Goal: Check status

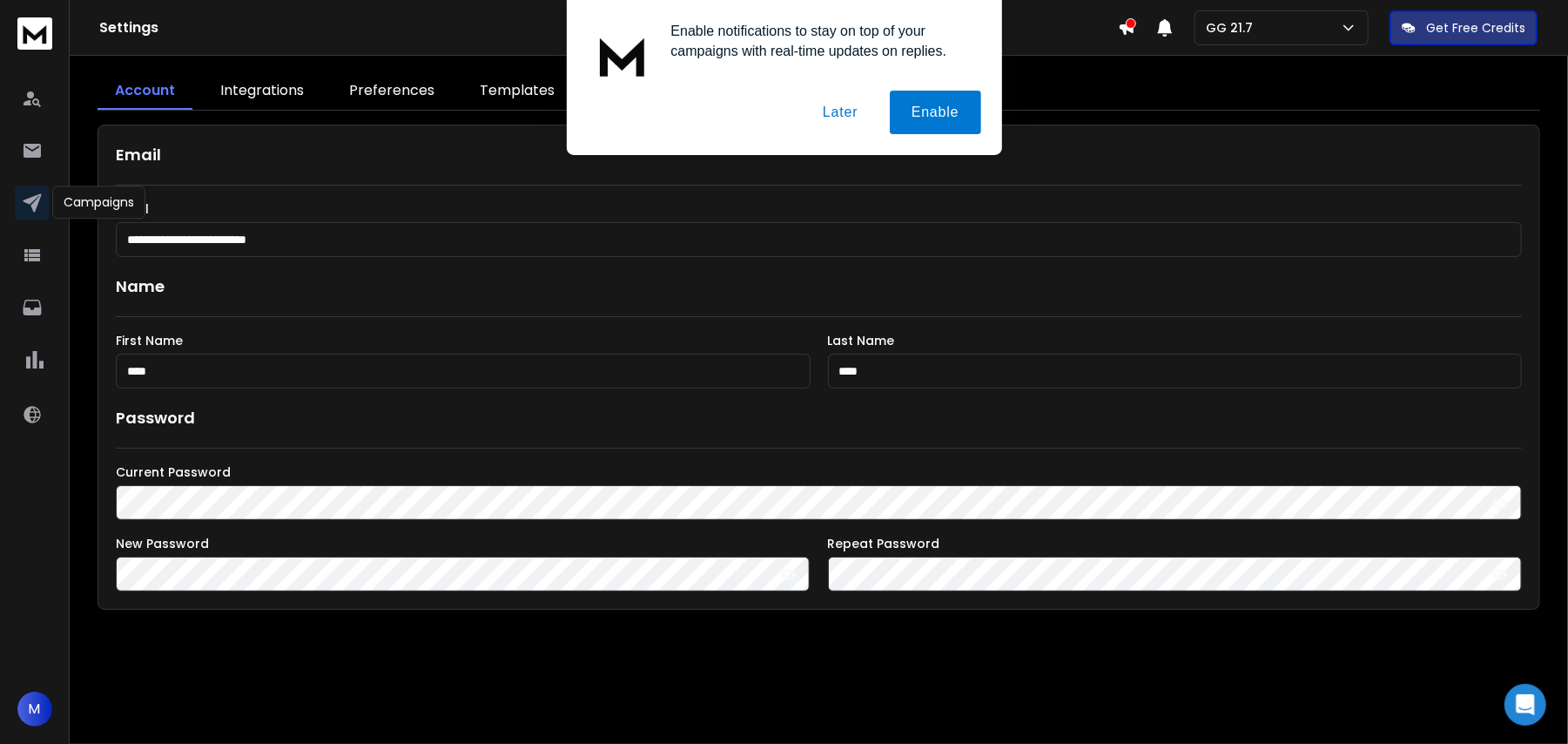
click at [29, 202] on icon at bounding box center [31, 202] width 18 height 18
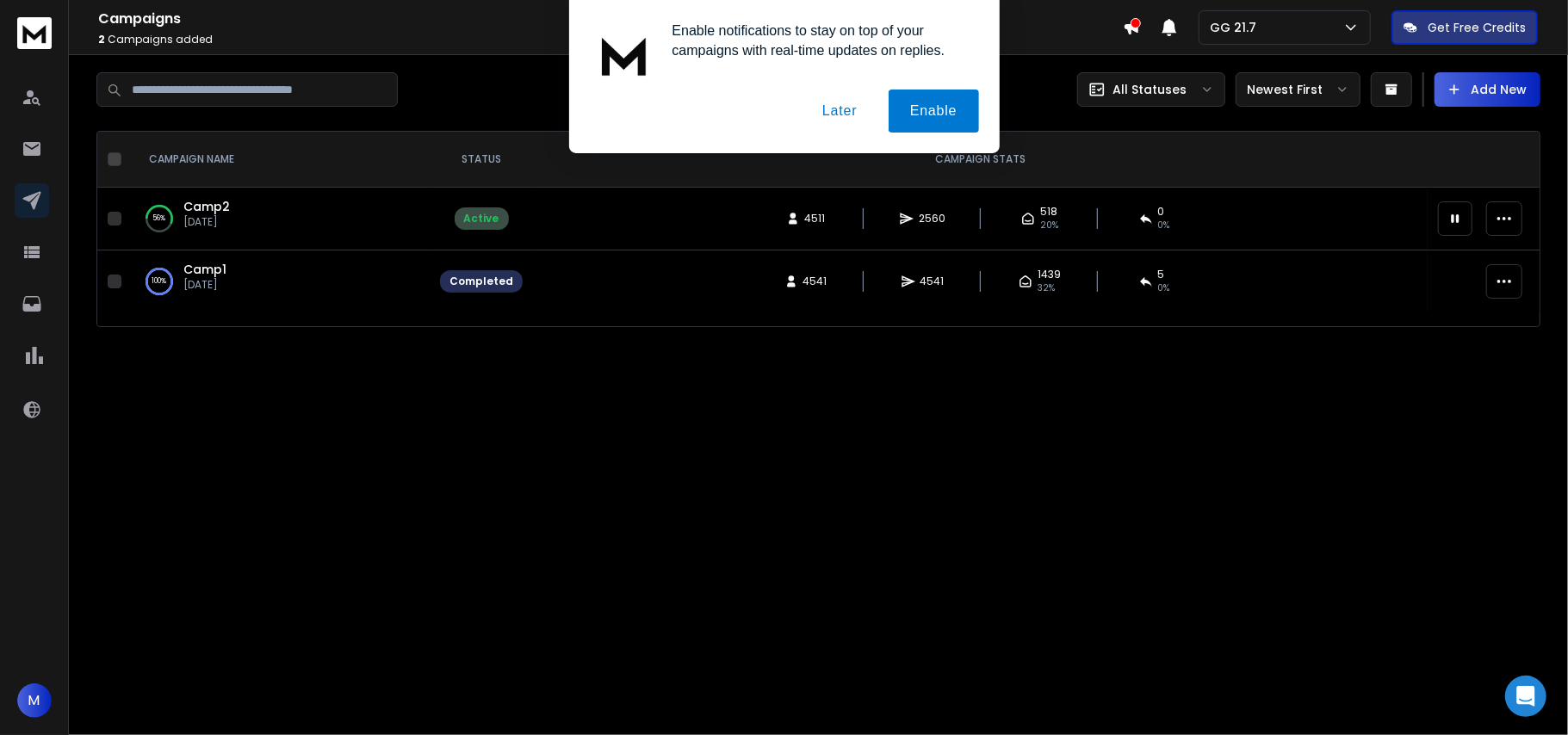
click at [840, 114] on button "Later" at bounding box center [839, 110] width 78 height 43
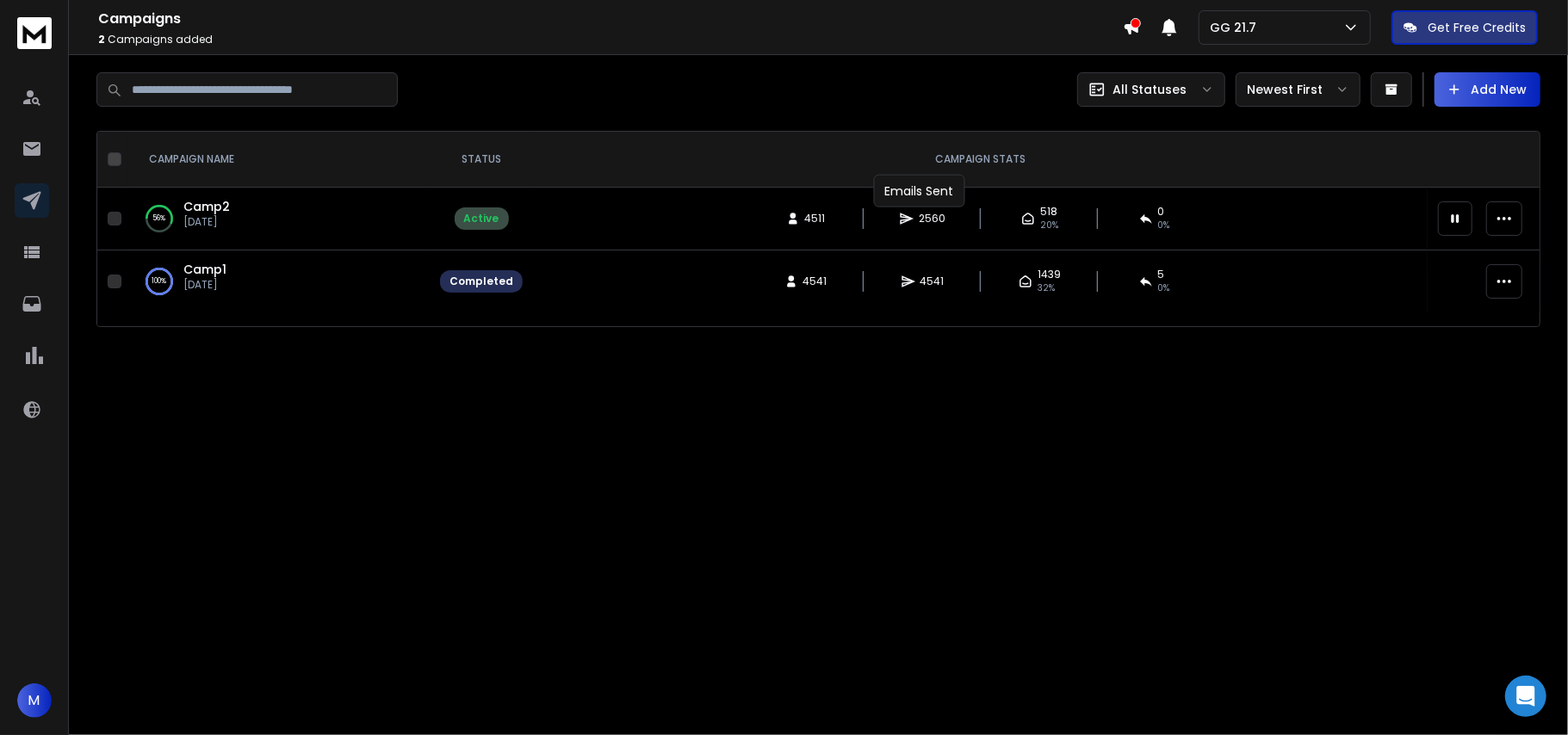
click at [914, 224] on div "2560" at bounding box center [922, 218] width 52 height 15
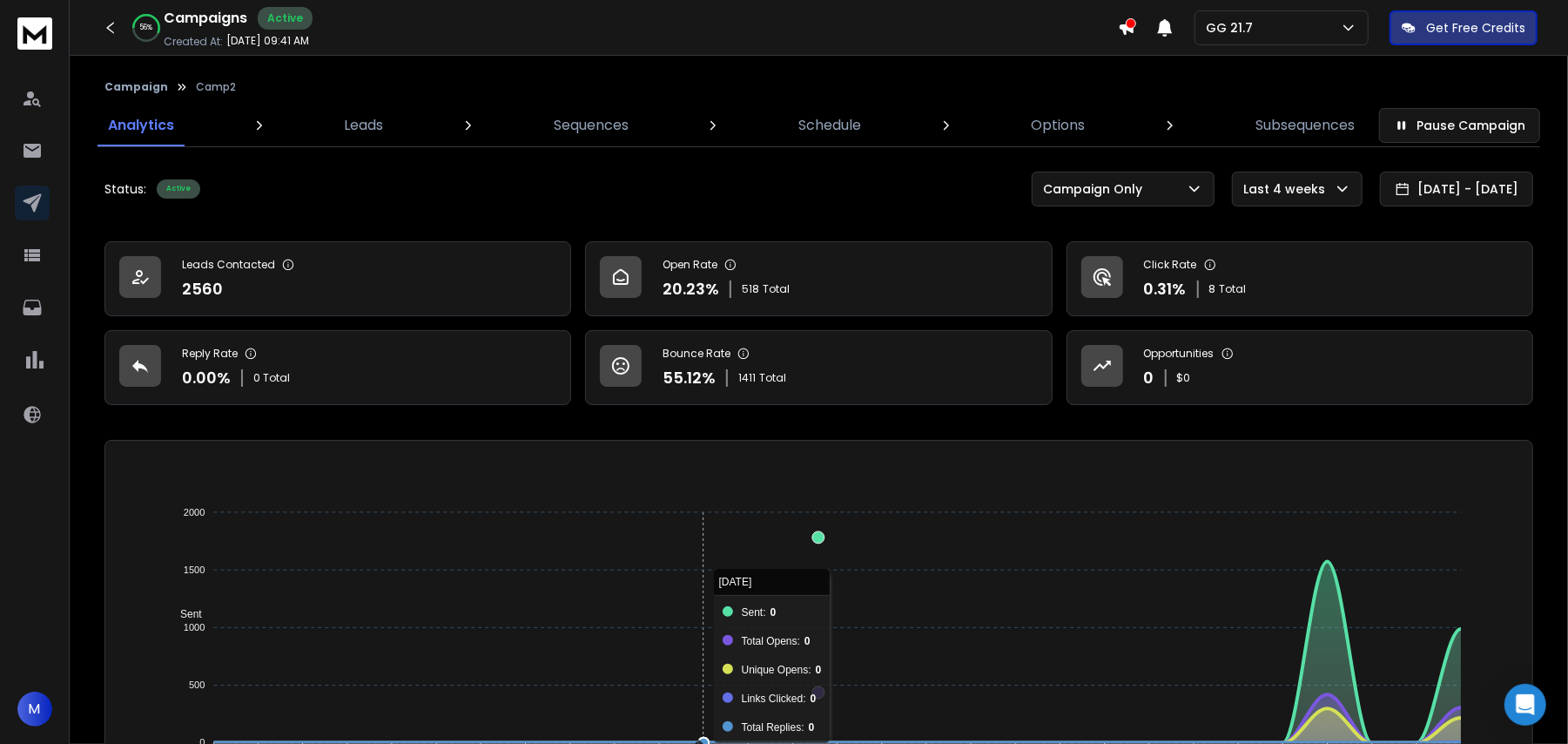
scroll to position [464, 0]
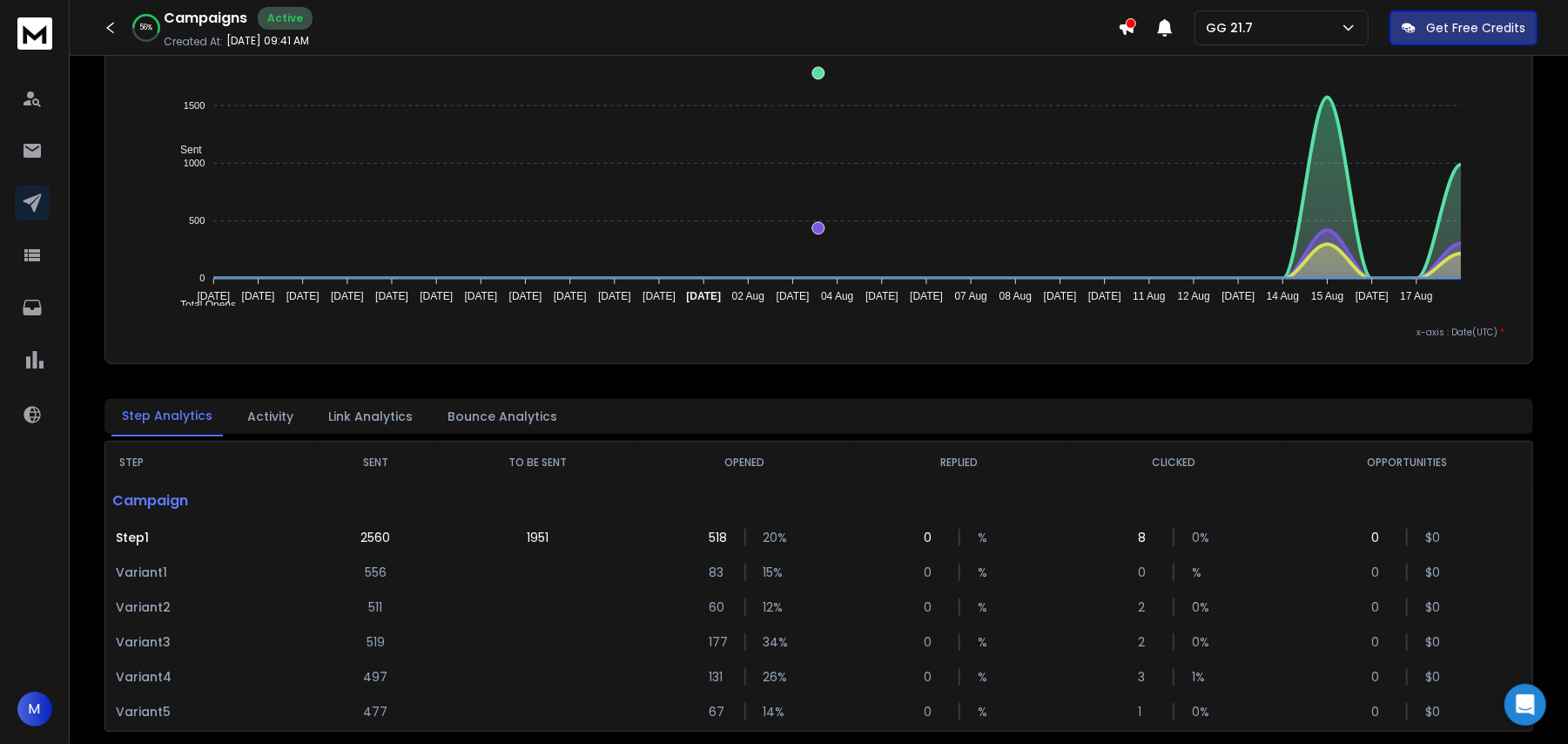
click at [249, 421] on button "Activity" at bounding box center [270, 415] width 67 height 38
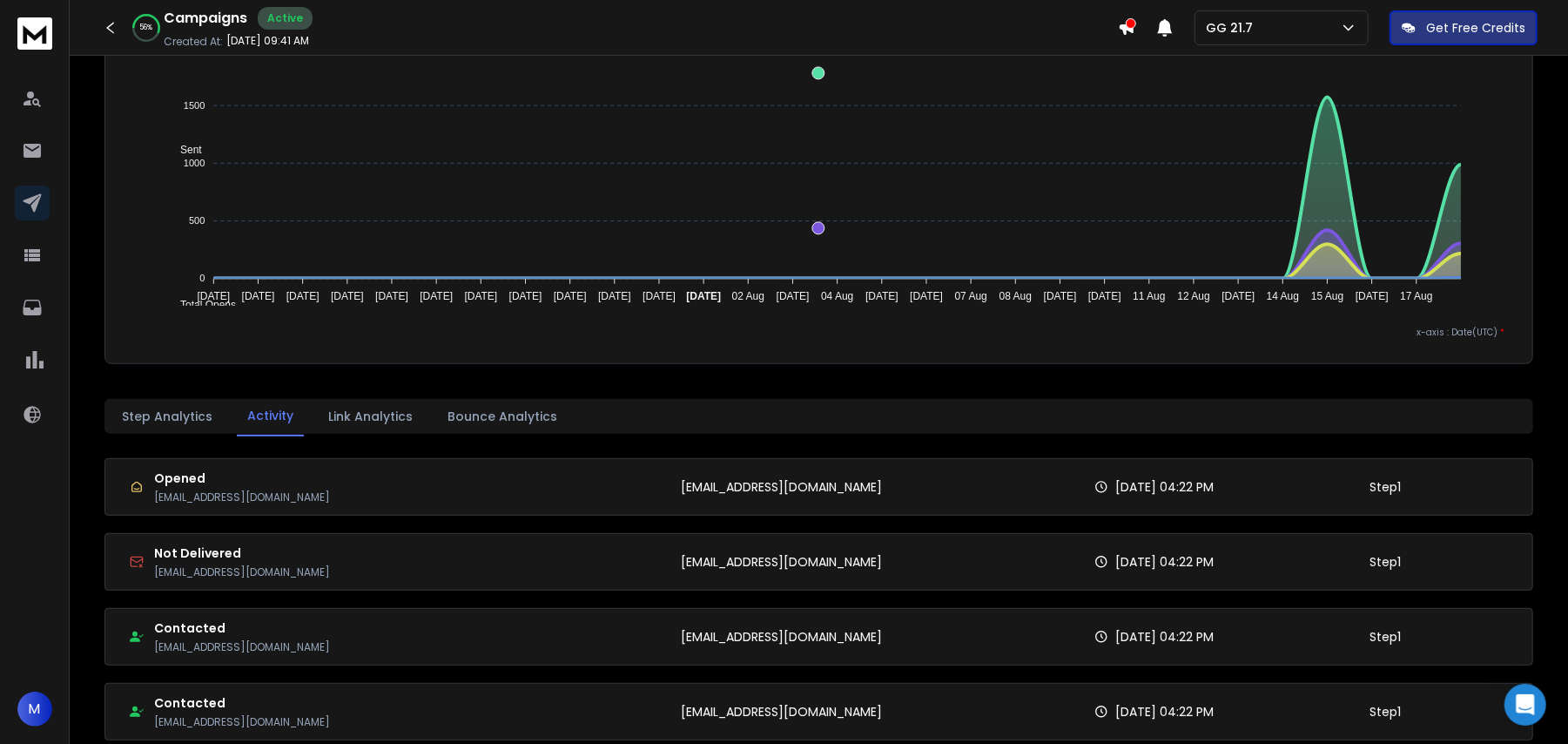
click at [321, 416] on button "Link Analytics" at bounding box center [370, 415] width 105 height 38
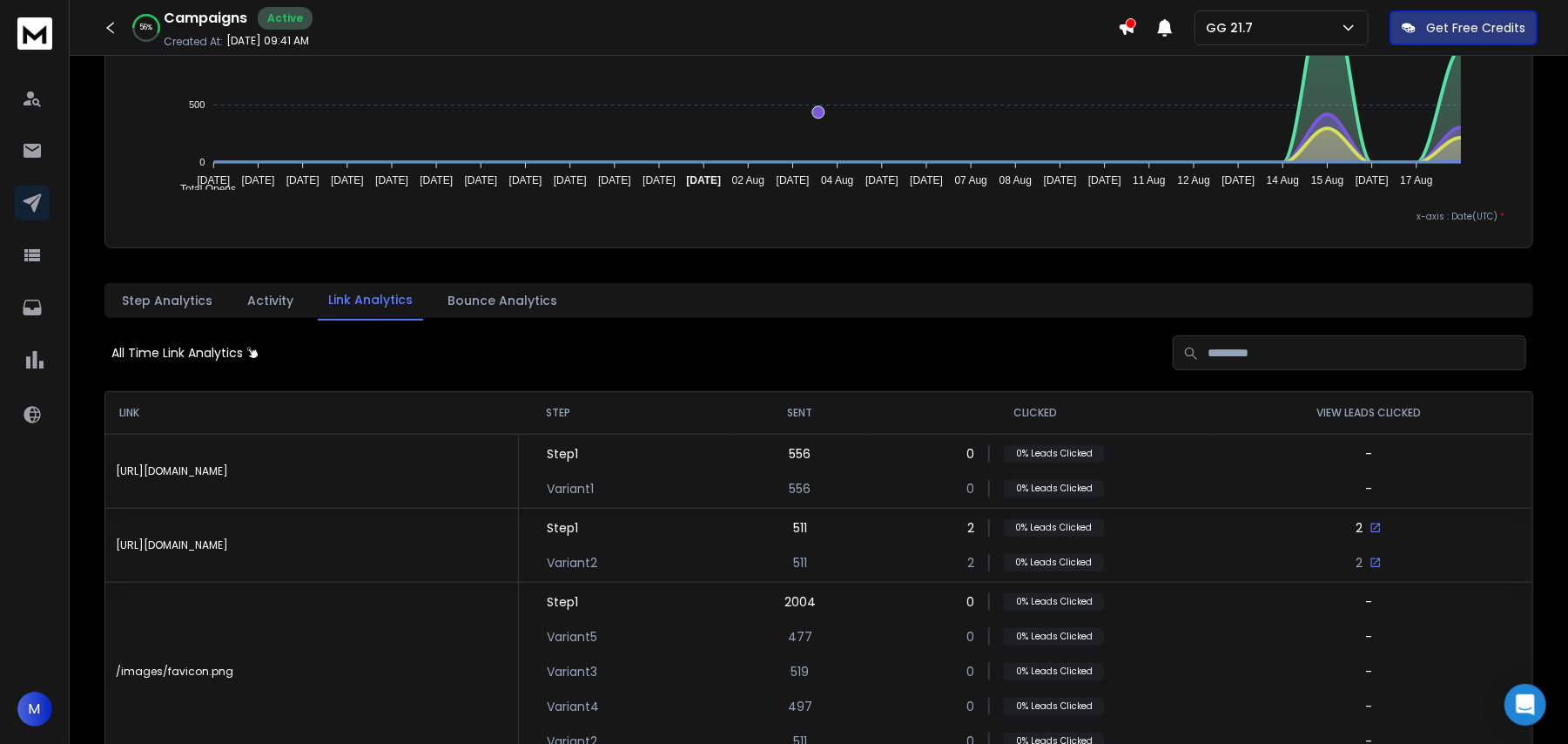
scroll to position [888, 0]
